Goal: Find specific page/section: Find specific page/section

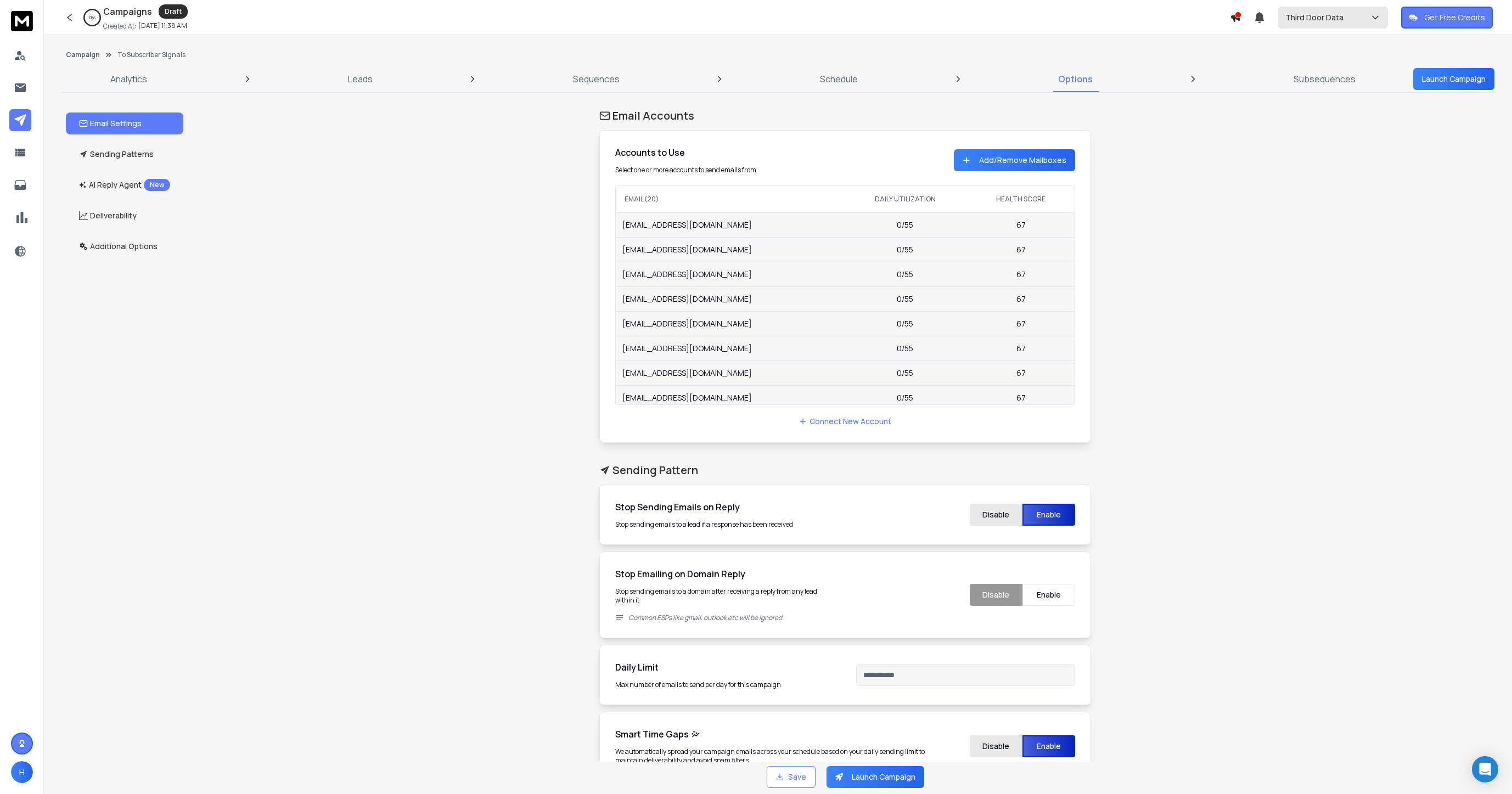
click at [1337, 18] on p "Third Door Data" at bounding box center [1316, 18] width 62 height 11
click at [1297, 189] on div "Padel" at bounding box center [1299, 186] width 20 height 11
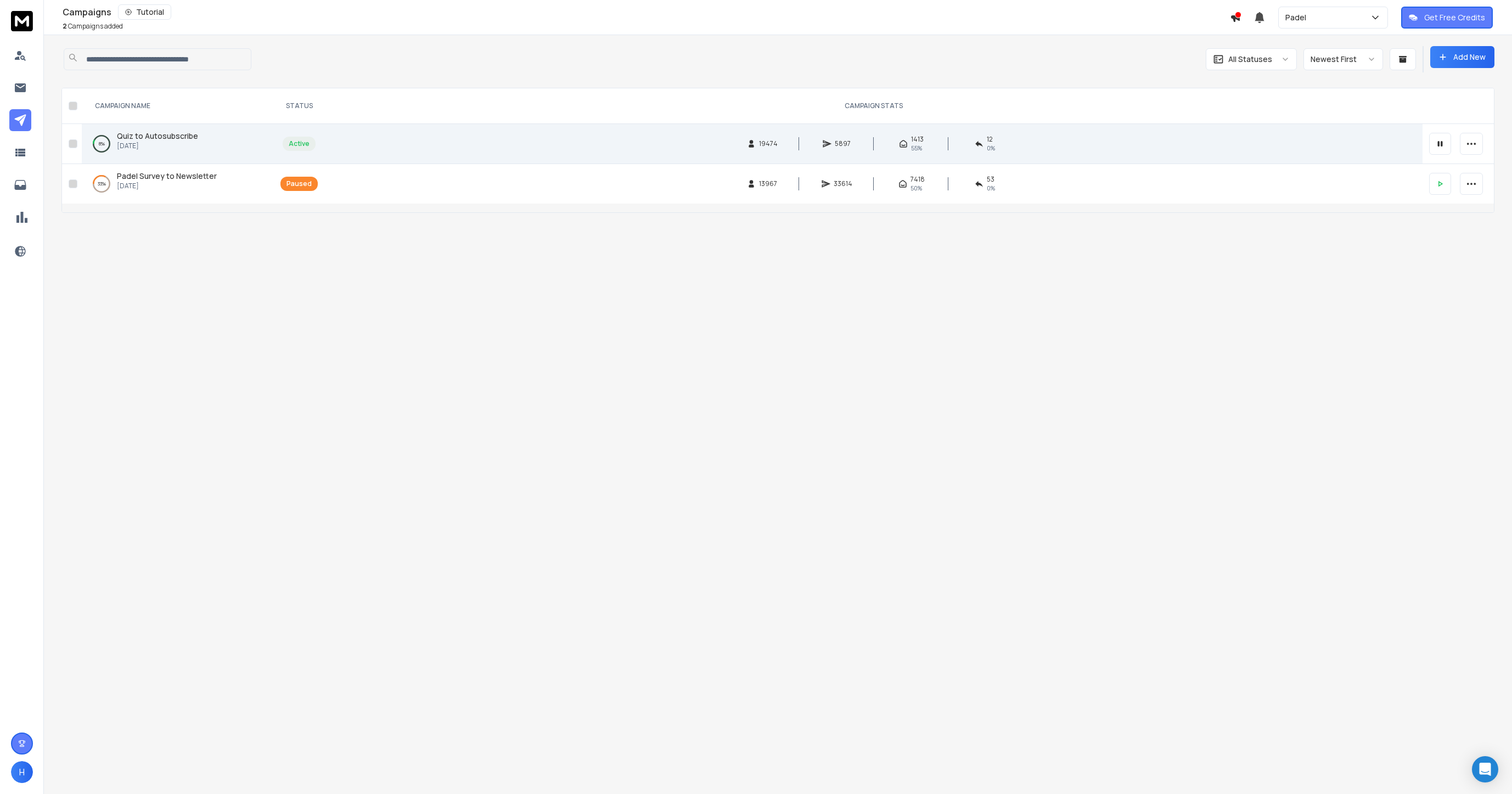
click at [144, 134] on span "Quiz to Autosubscribe" at bounding box center [158, 135] width 81 height 10
